Goal: Find specific page/section: Find specific page/section

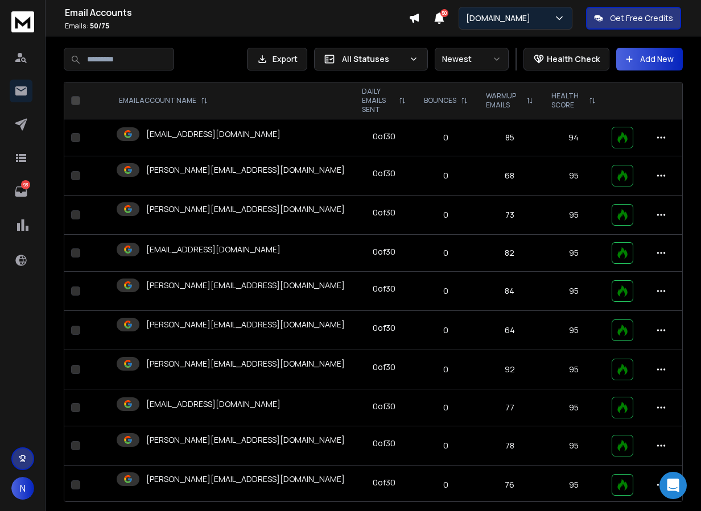
click at [504, 26] on button "[DOMAIN_NAME]" at bounding box center [515, 18] width 114 height 23
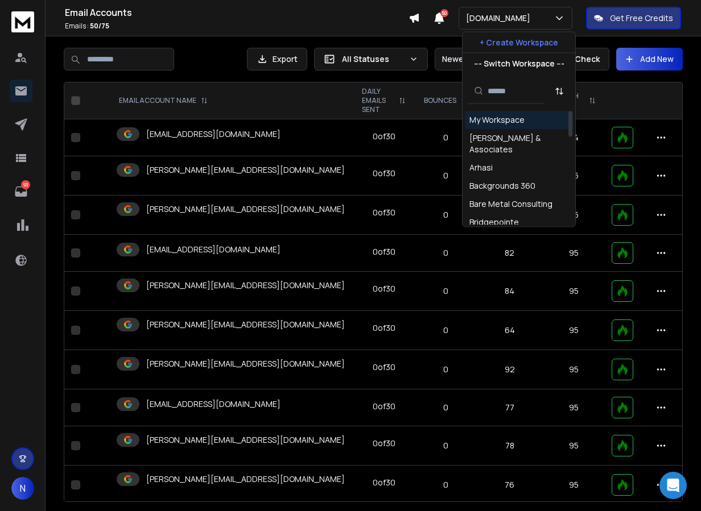
click at [492, 123] on div "My Workspace" at bounding box center [496, 119] width 55 height 11
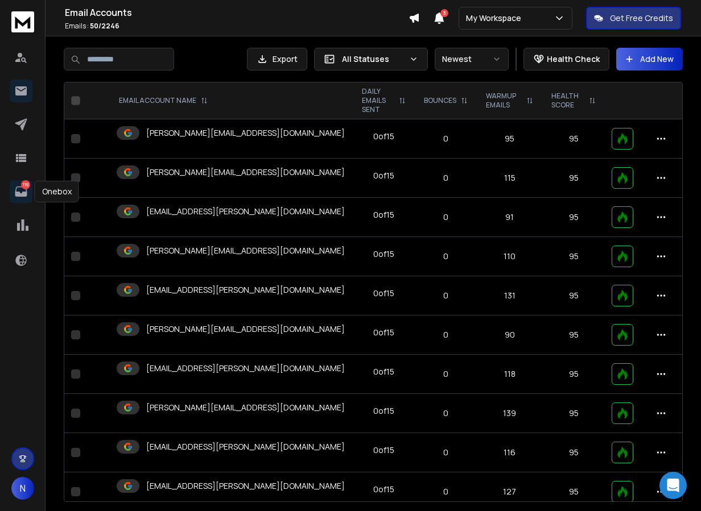
click at [27, 192] on icon at bounding box center [21, 192] width 14 height 14
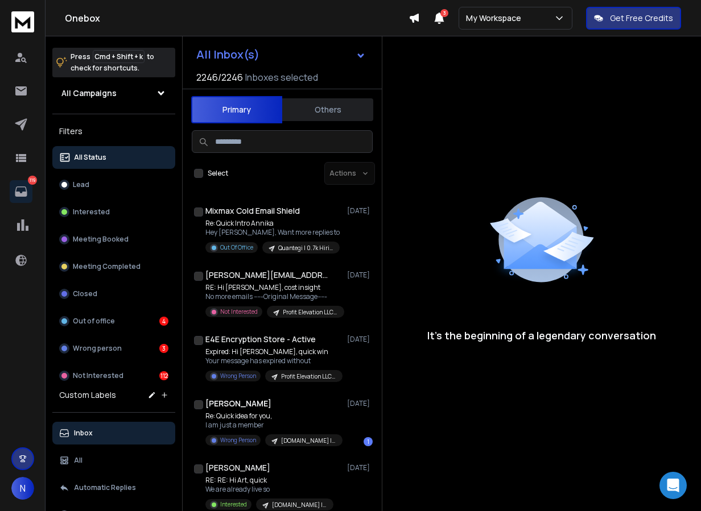
click at [341, 115] on button "Others" at bounding box center [327, 109] width 91 height 25
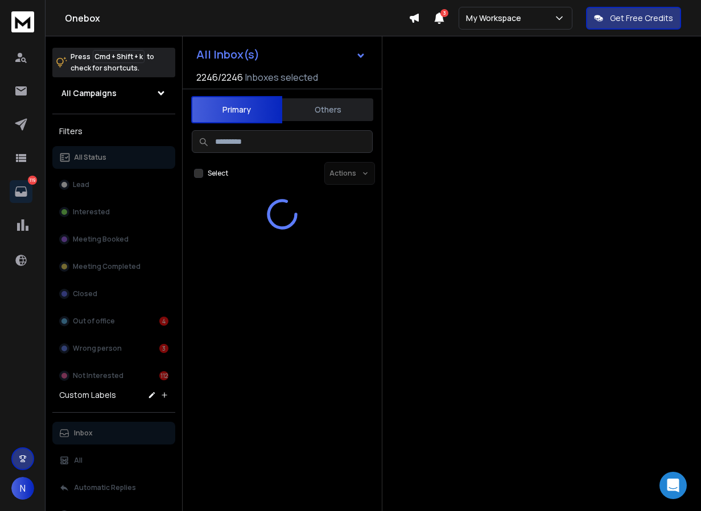
click at [222, 111] on button "Primary" at bounding box center [236, 109] width 91 height 27
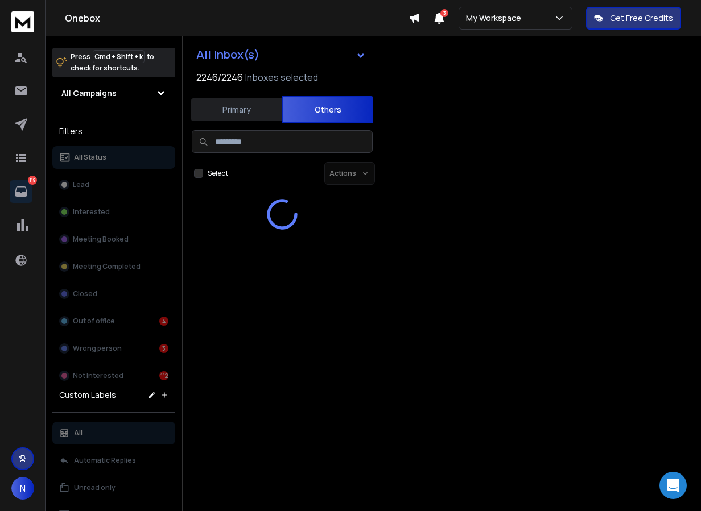
click at [349, 111] on button "Others" at bounding box center [327, 109] width 91 height 27
